Goal: Task Accomplishment & Management: Manage account settings

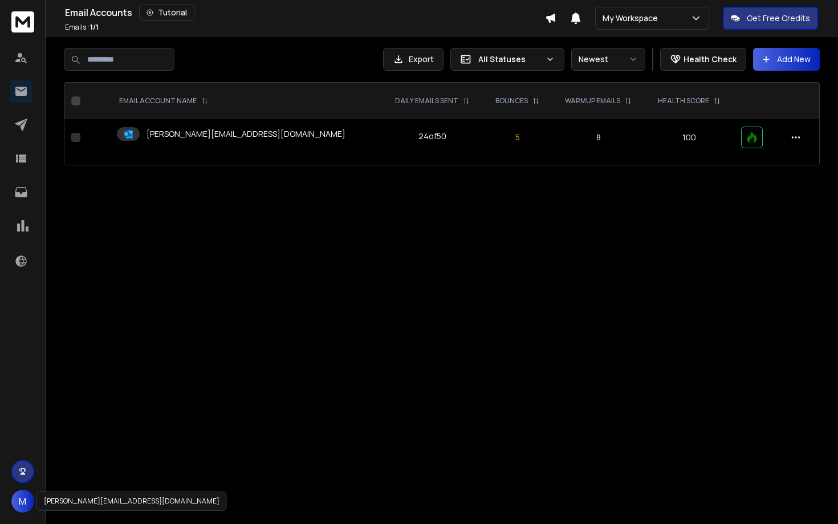
click at [21, 498] on span "M" at bounding box center [22, 501] width 23 height 23
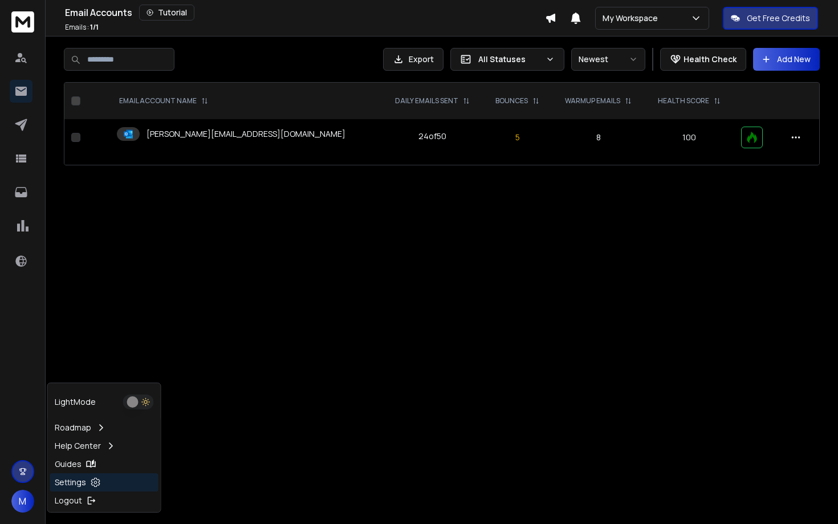
click at [75, 480] on p "Settings" at bounding box center [70, 482] width 31 height 11
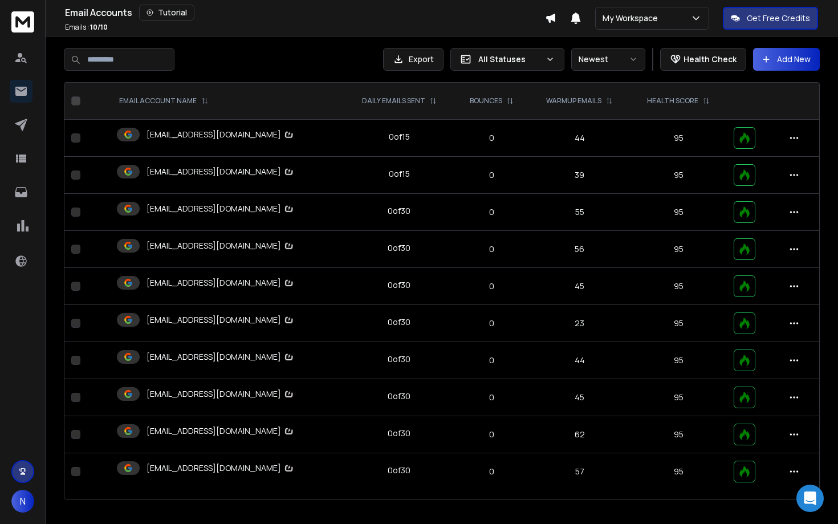
click at [35, 496] on div "N" at bounding box center [23, 262] width 46 height 524
click at [19, 498] on span "N" at bounding box center [22, 501] width 23 height 23
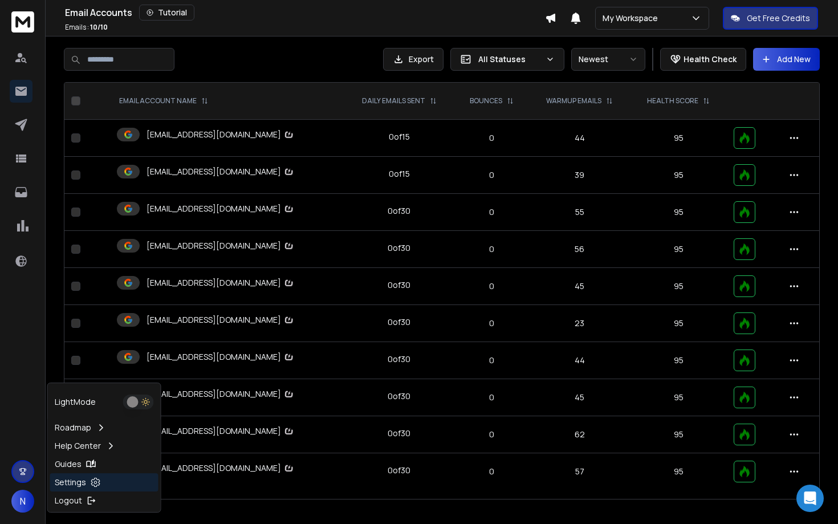
click at [63, 481] on p "Settings" at bounding box center [70, 482] width 31 height 11
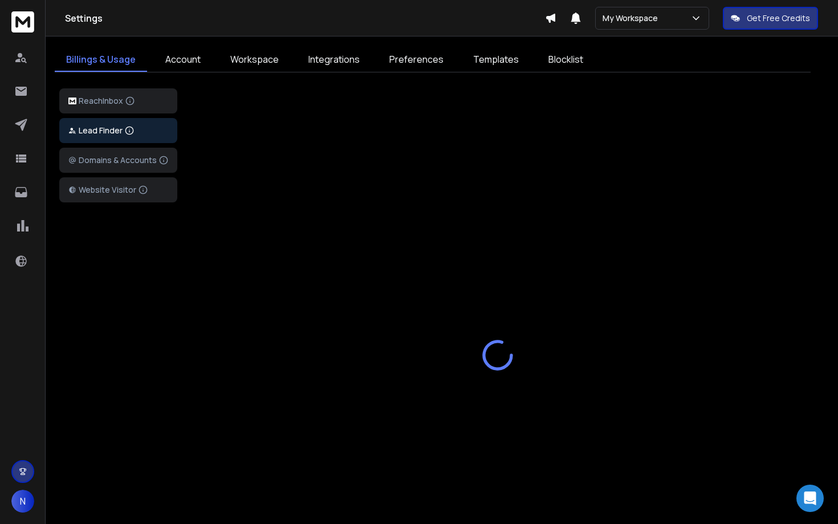
click at [101, 135] on button "Lead Finder" at bounding box center [118, 130] width 118 height 25
